Goal: Task Accomplishment & Management: Use online tool/utility

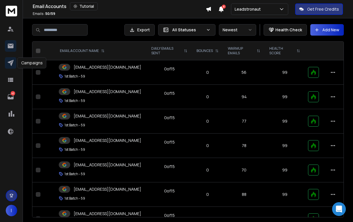
click at [9, 65] on icon at bounding box center [10, 62] width 7 height 7
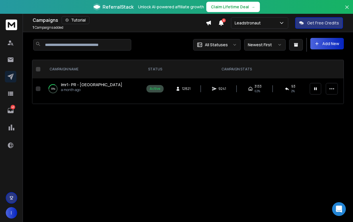
click at [226, 24] on div "9 Leadstronaut Get Free Credits" at bounding box center [274, 22] width 137 height 11
click at [223, 24] on icon at bounding box center [221, 23] width 5 height 6
